Goal: Navigation & Orientation: Find specific page/section

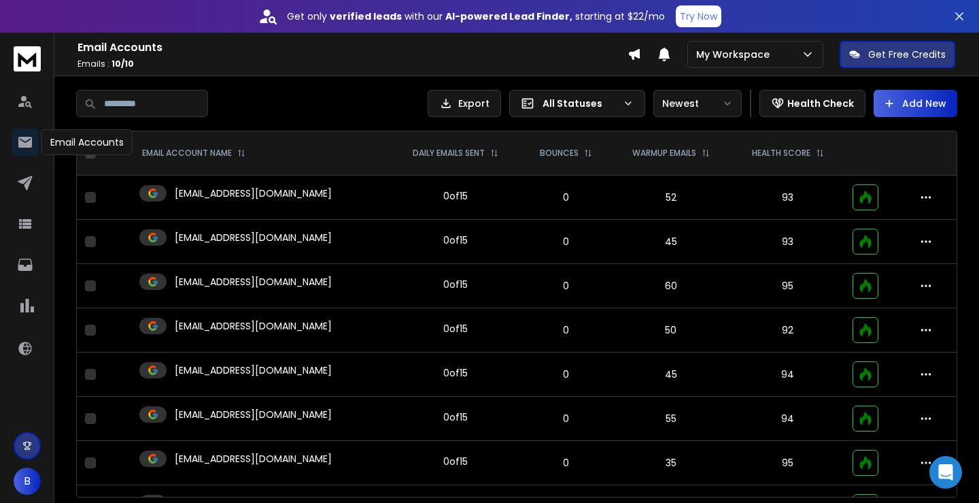
click at [23, 142] on icon at bounding box center [25, 142] width 14 height 11
click at [23, 307] on icon at bounding box center [27, 306] width 14 height 14
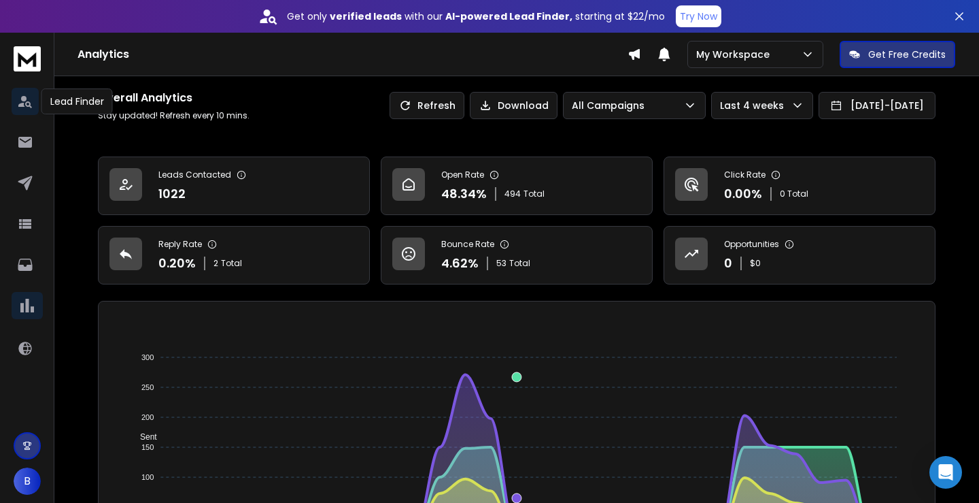
click at [21, 101] on icon at bounding box center [25, 101] width 16 height 16
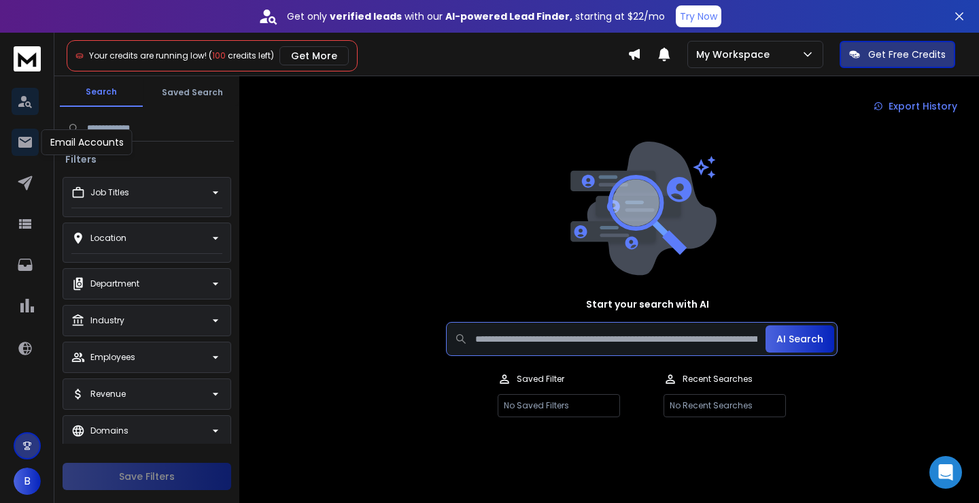
click at [31, 147] on icon at bounding box center [25, 142] width 14 height 11
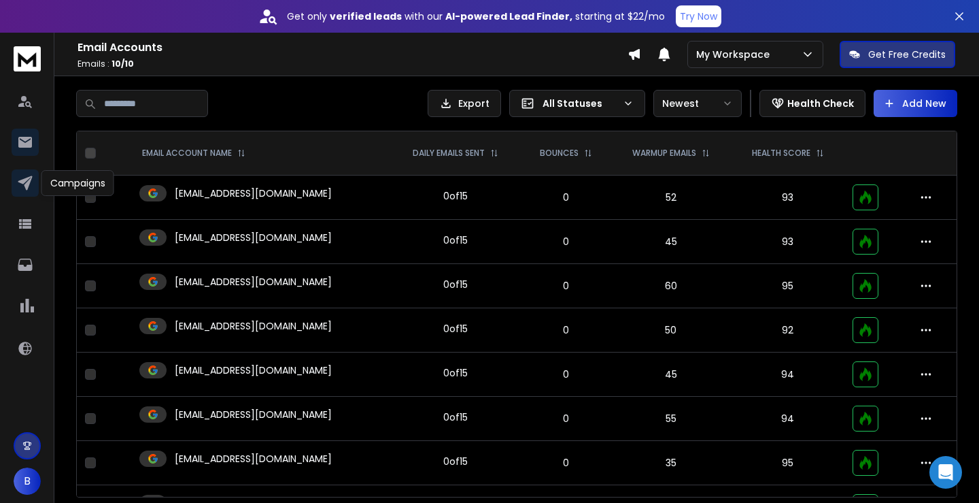
click at [29, 180] on icon at bounding box center [25, 182] width 14 height 14
